Goal: Task Accomplishment & Management: Manage account settings

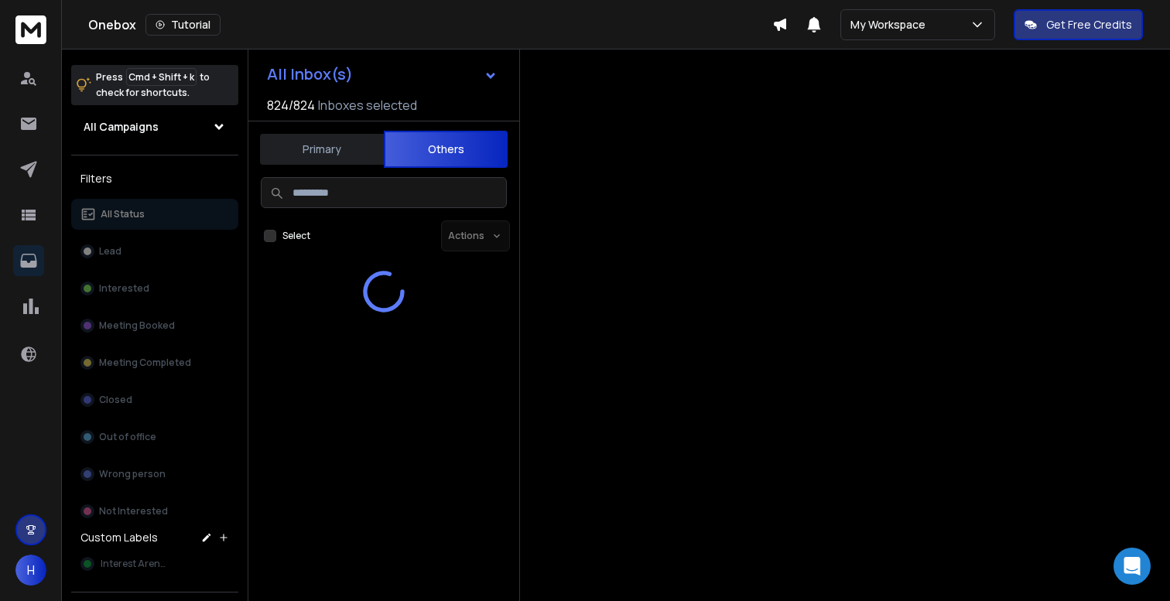
click at [435, 141] on button "Others" at bounding box center [446, 149] width 124 height 37
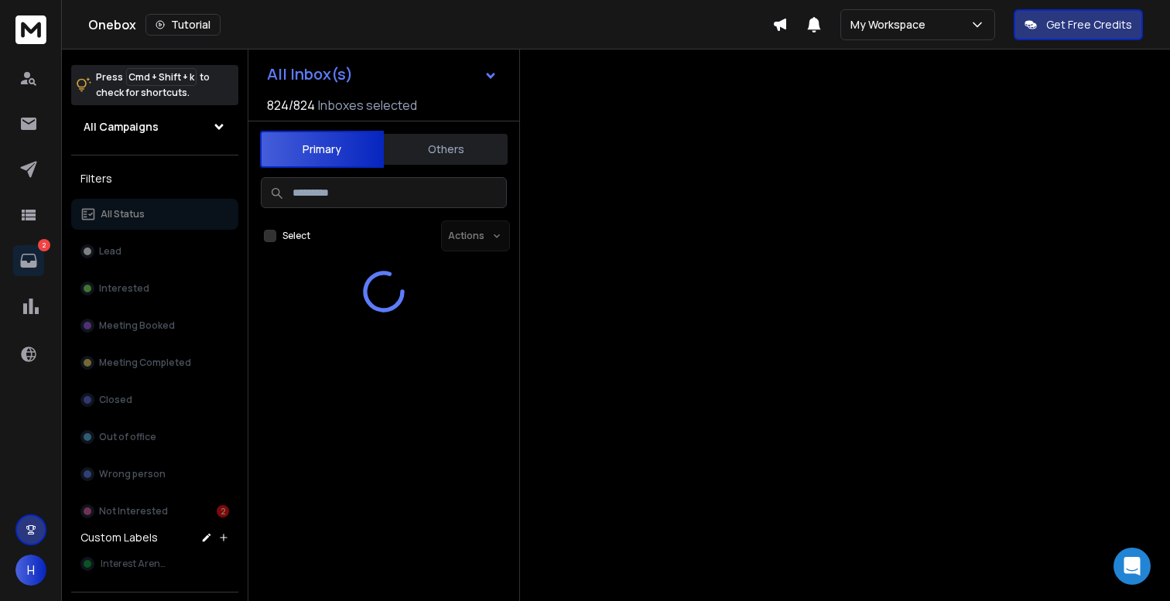
click at [304, 145] on button "Primary" at bounding box center [322, 149] width 124 height 37
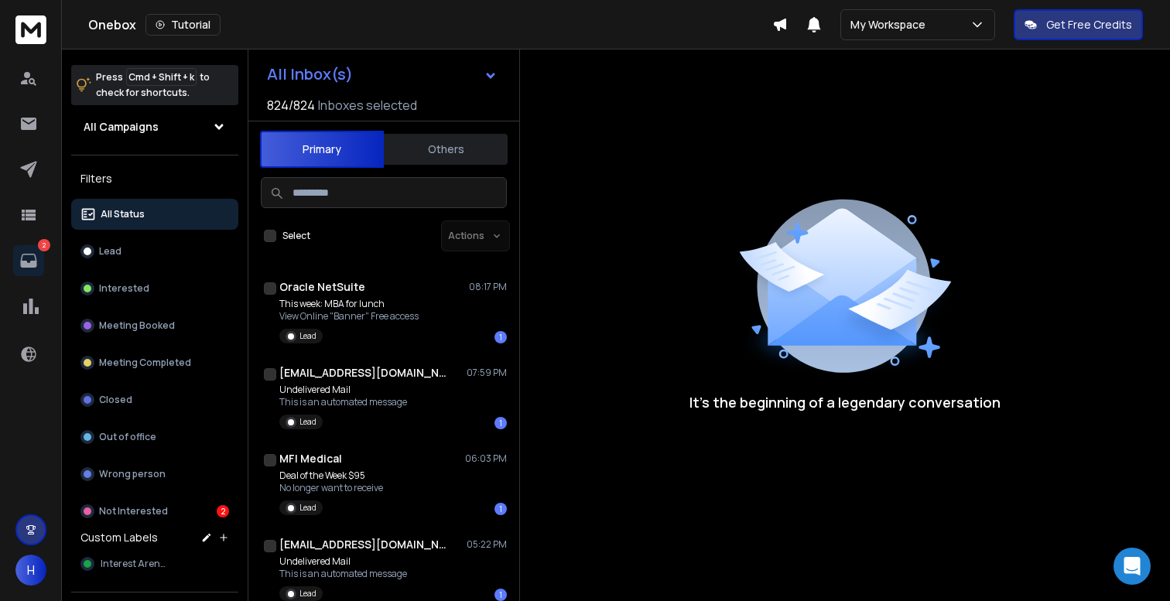
click at [436, 148] on button "Others" at bounding box center [446, 149] width 124 height 34
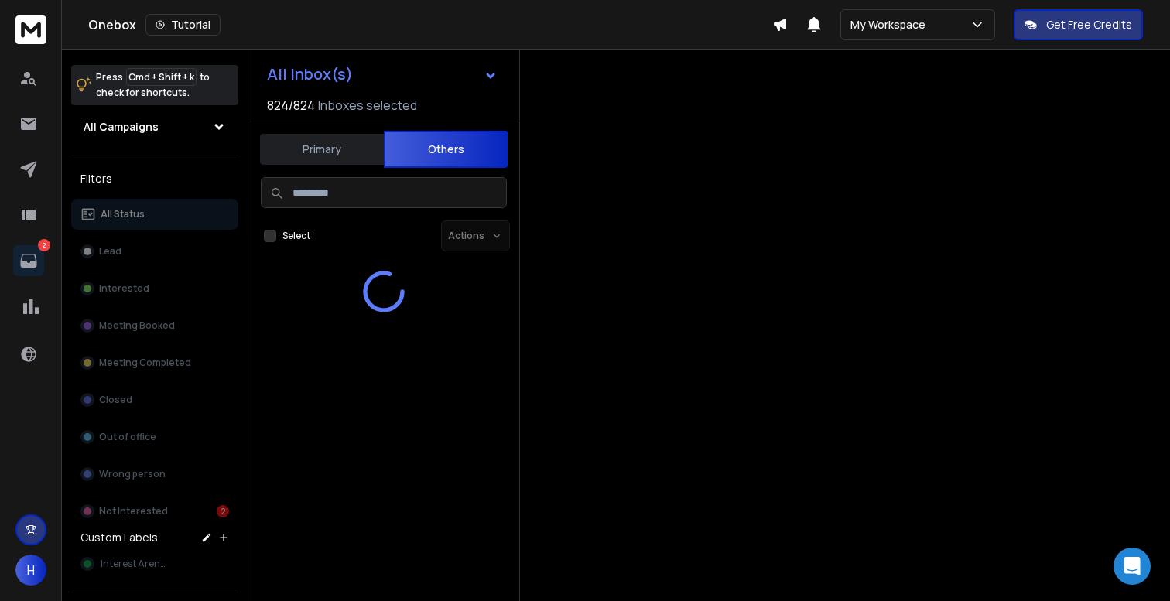
click at [314, 148] on button "Primary" at bounding box center [322, 149] width 124 height 34
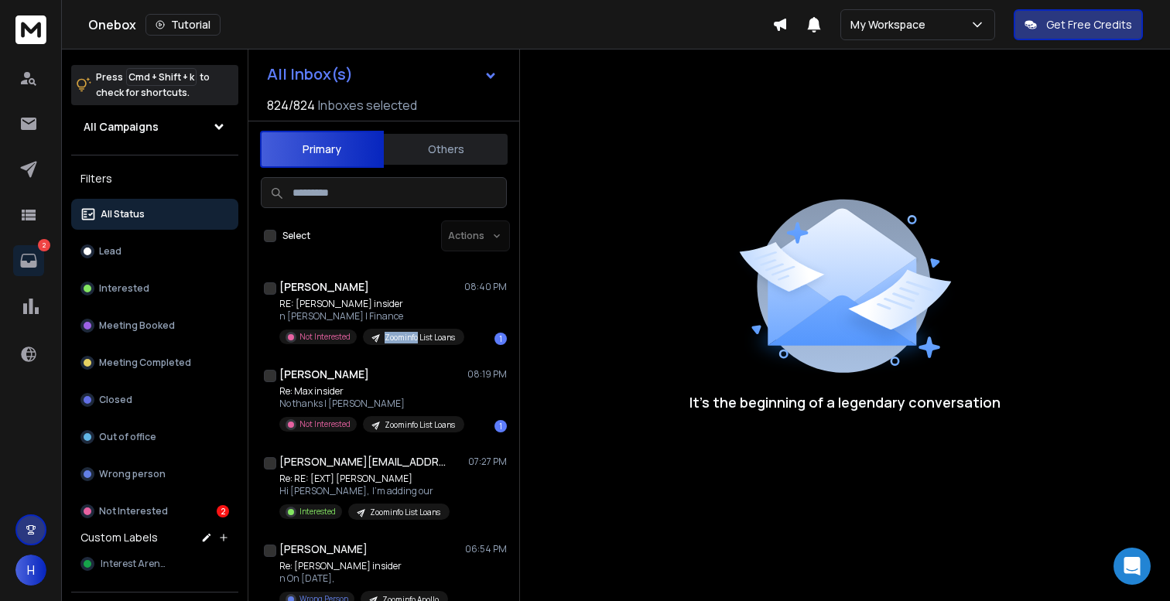
click at [396, 323] on div "RE: [PERSON_NAME] insider n [PERSON_NAME] | Finance Not Interested Zoominfo Lis…" at bounding box center [371, 321] width 185 height 47
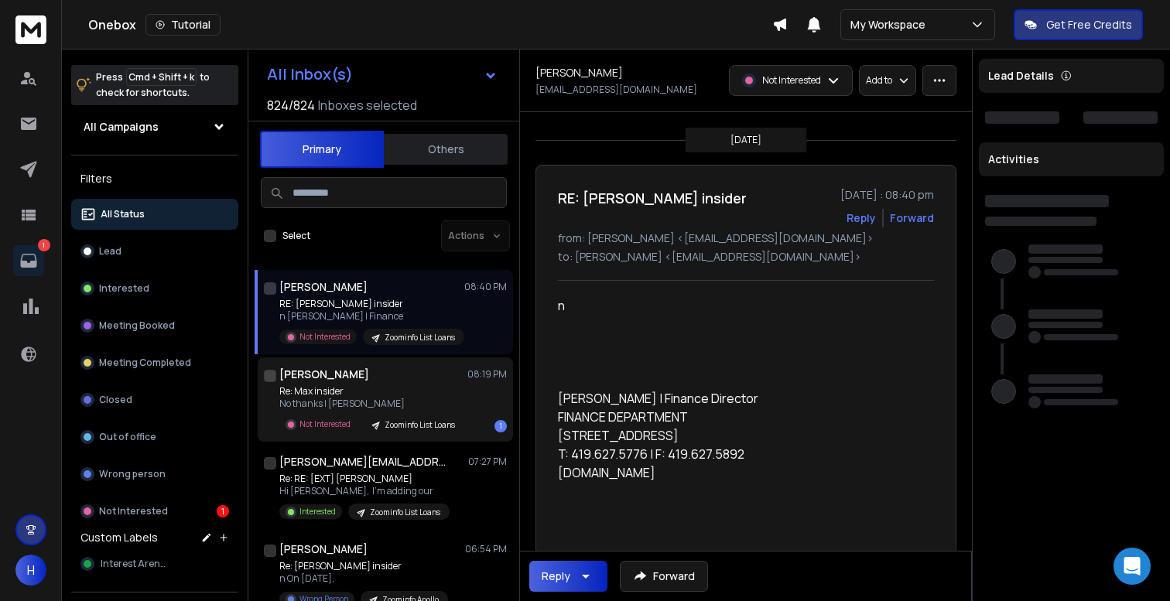
click at [396, 375] on div "[PERSON_NAME] 08:19 PM" at bounding box center [393, 374] width 228 height 15
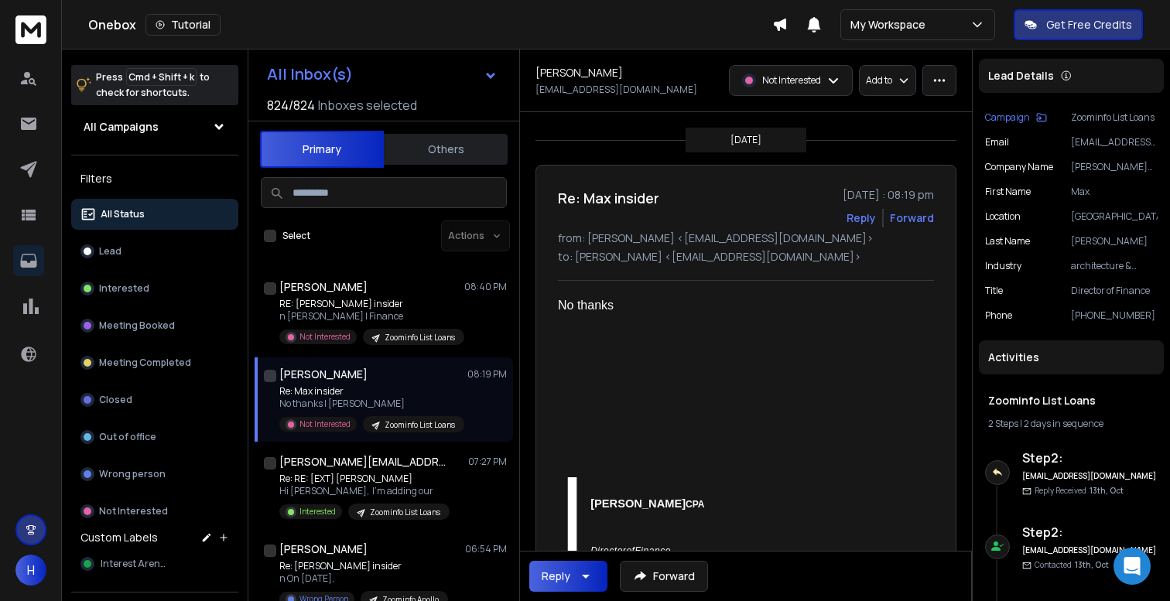
click at [433, 163] on button "Others" at bounding box center [446, 149] width 124 height 34
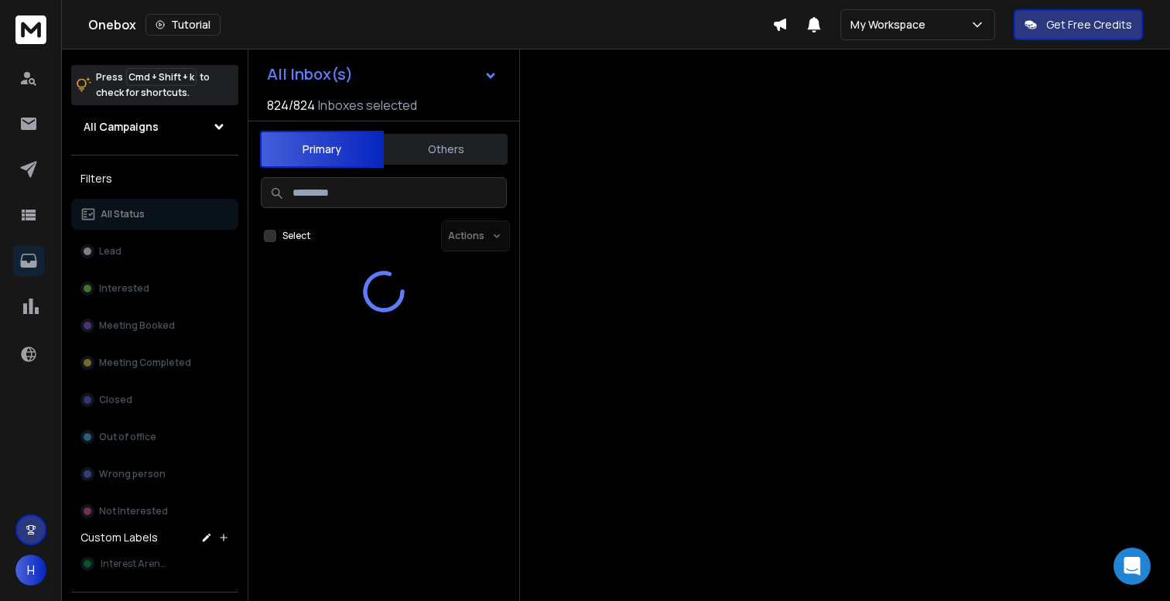
click at [350, 157] on button "Primary" at bounding box center [322, 149] width 124 height 37
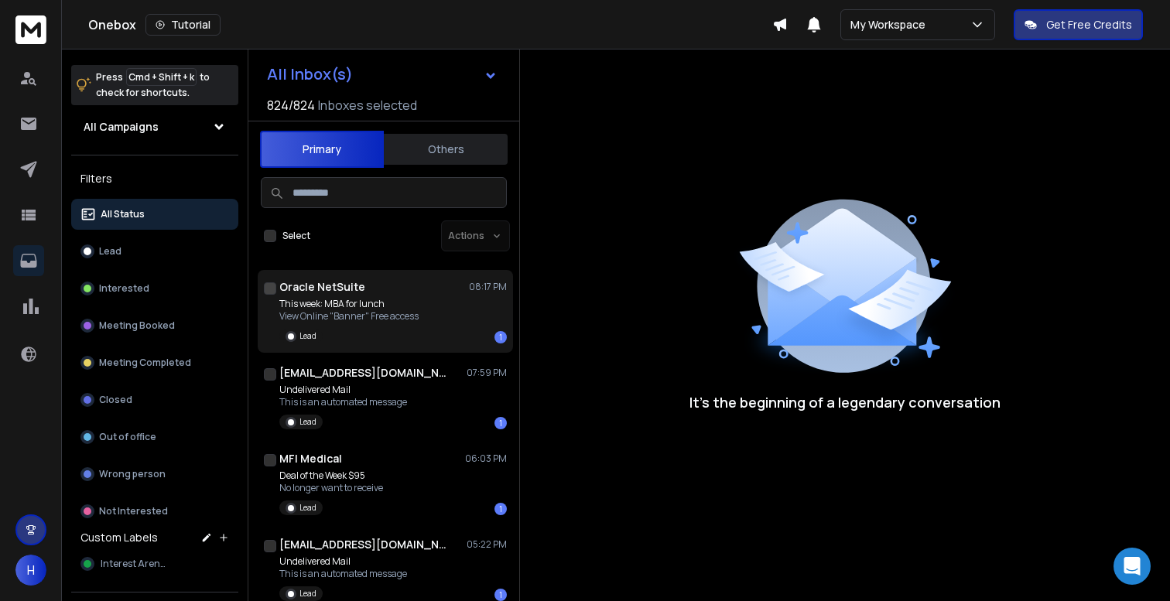
click at [408, 272] on div "Oracle NetSuite 08:17 PM This week: MBA for lunch View Online "Banner" Free acc…" at bounding box center [385, 311] width 255 height 83
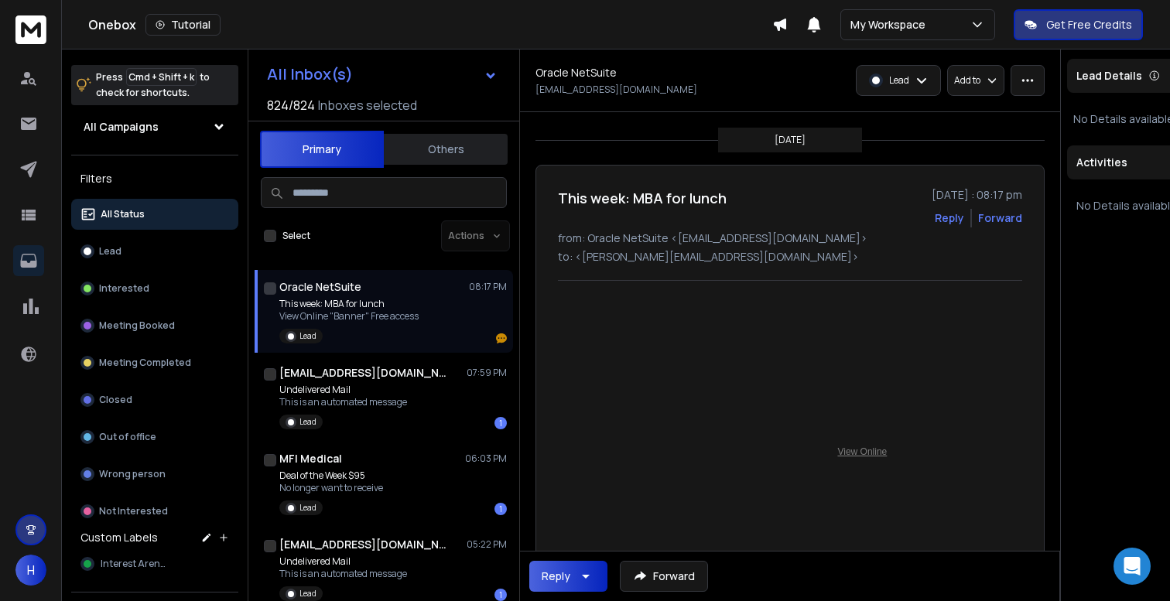
click at [397, 148] on button "Others" at bounding box center [446, 149] width 124 height 34
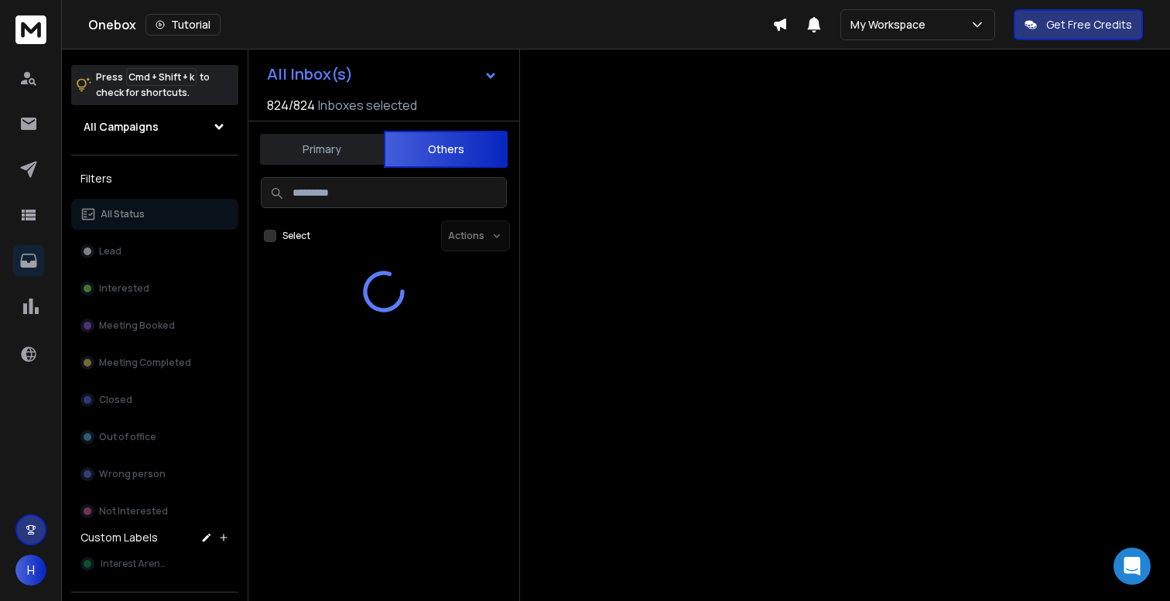
click at [337, 147] on button "Primary" at bounding box center [322, 149] width 124 height 34
